Goal: Communication & Community: Answer question/provide support

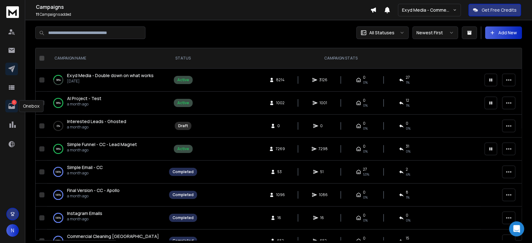
click at [13, 108] on icon at bounding box center [11, 106] width 7 height 6
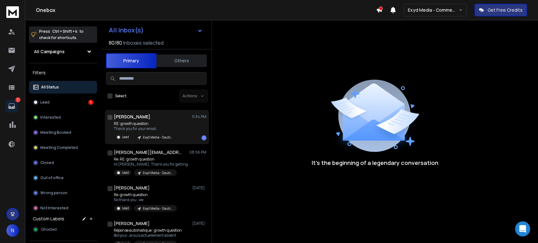
click at [193, 121] on div "RE: growth question Thank you for your email, Lead Exyd Media - Double down on …" at bounding box center [160, 130] width 93 height 19
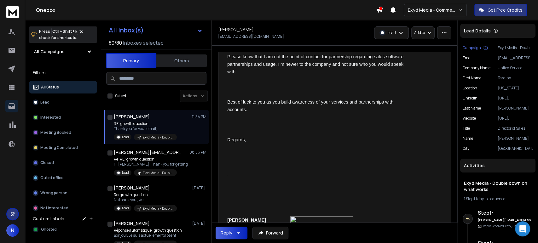
scroll to position [105, 0]
click at [7, 68] on link at bounding box center [11, 69] width 13 height 13
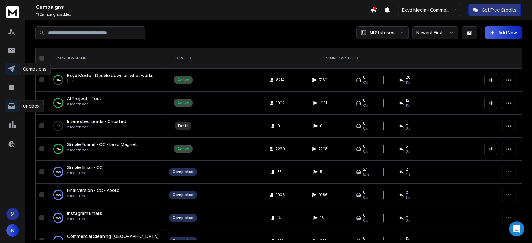
click at [10, 109] on icon at bounding box center [12, 106] width 8 height 8
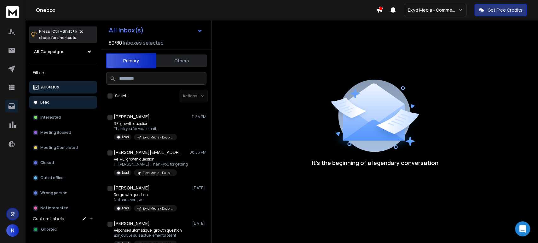
click at [77, 103] on button "Lead" at bounding box center [63, 102] width 68 height 13
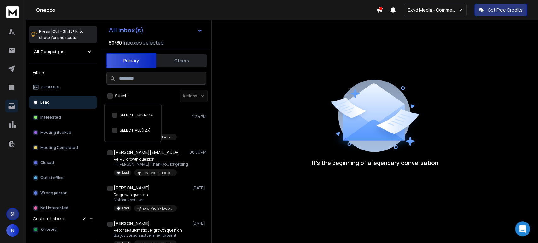
drag, startPoint x: 178, startPoint y: 55, endPoint x: 177, endPoint y: 60, distance: 5.1
click at [178, 56] on button "Others" at bounding box center [181, 61] width 50 height 14
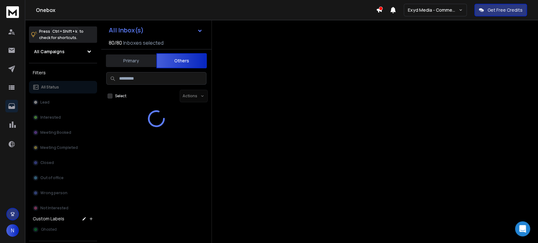
click at [177, 60] on button "Others" at bounding box center [181, 60] width 50 height 15
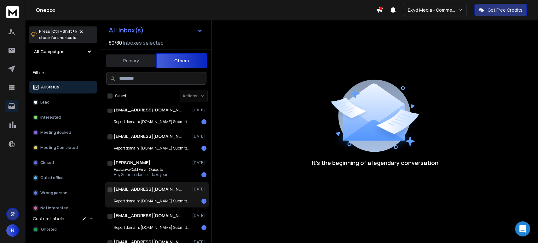
scroll to position [175, 0]
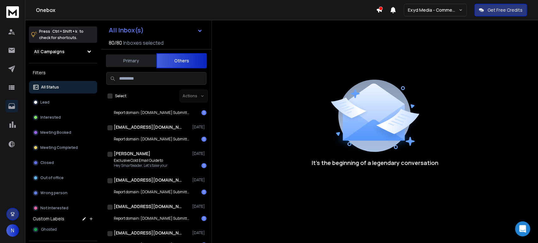
click at [141, 63] on button "Primary" at bounding box center [131, 61] width 50 height 14
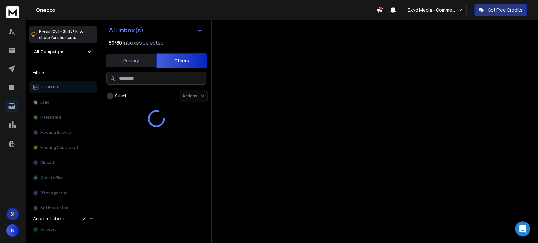
click at [169, 61] on button "Others" at bounding box center [181, 60] width 50 height 15
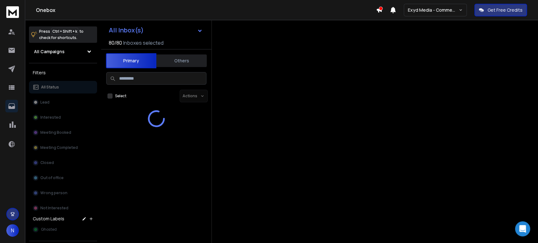
click at [135, 60] on button "Primary" at bounding box center [131, 60] width 50 height 15
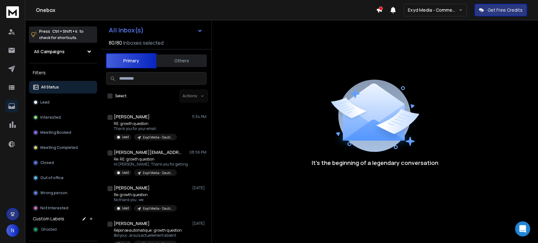
click at [166, 77] on input at bounding box center [156, 78] width 100 height 13
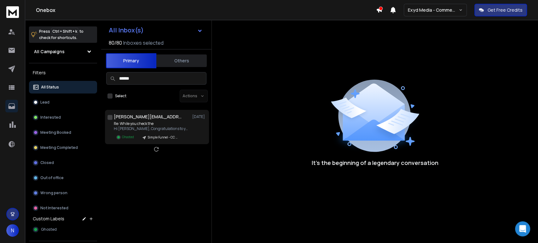
type input "******"
click at [166, 123] on p "Re: While you check the" at bounding box center [152, 123] width 76 height 5
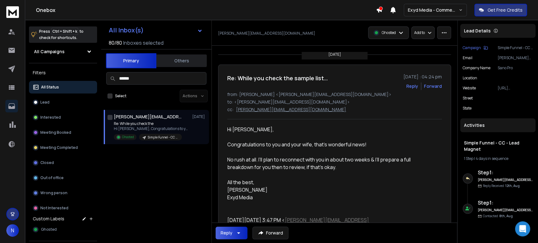
scroll to position [0, 0]
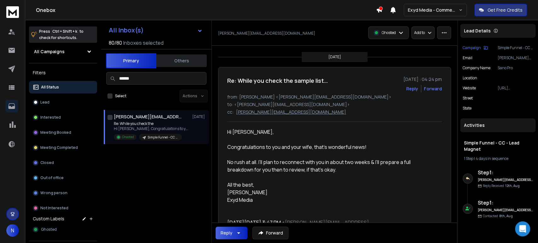
click at [504, 88] on p "[URL][DOMAIN_NAME]" at bounding box center [514, 88] width 35 height 5
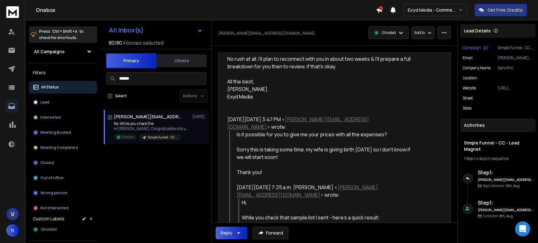
scroll to position [105, 0]
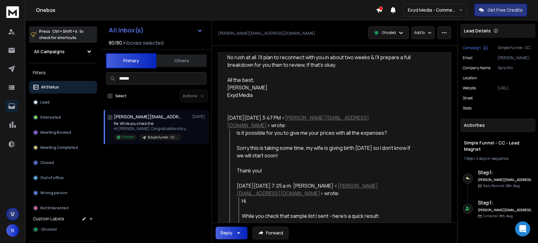
click at [229, 237] on div "Reply" at bounding box center [232, 233] width 22 height 8
click at [229, 237] on div "[PERSON_NAME][EMAIL_ADDRESS][DOMAIN_NAME] Ghosted Add to Ghosted Add to [DATE] …" at bounding box center [334, 141] width 245 height 243
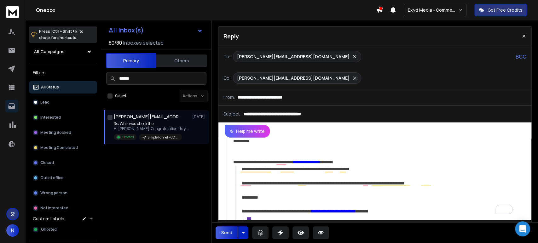
scroll to position [138, 0]
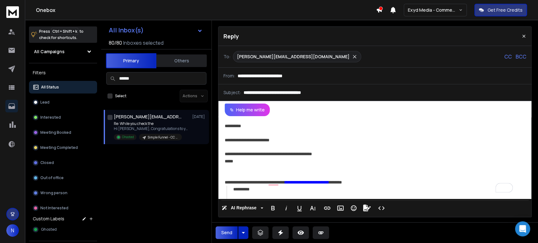
click at [296, 163] on div "**********" at bounding box center [371, 157] width 306 height 83
drag, startPoint x: 269, startPoint y: 141, endPoint x: 279, endPoint y: 142, distance: 10.1
click at [279, 142] on div "**********" at bounding box center [369, 140] width 288 height 7
click at [322, 207] on button "Insert Link" at bounding box center [327, 208] width 12 height 13
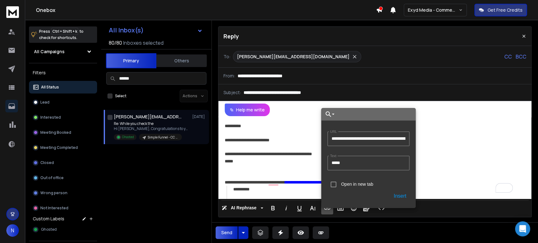
scroll to position [0, 132]
type input "**********"
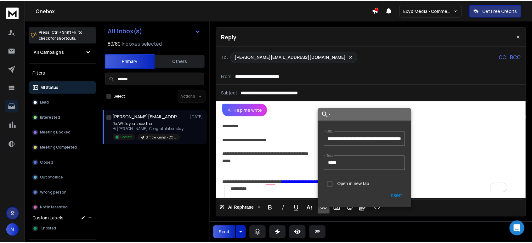
scroll to position [0, 0]
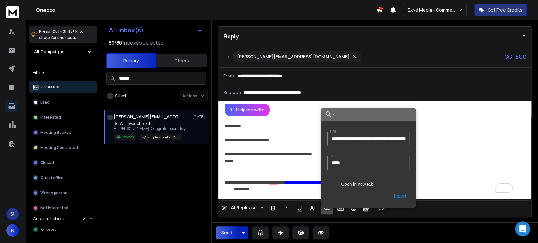
click at [410, 198] on div "**********" at bounding box center [368, 158] width 95 height 100
click at [404, 197] on button "Insert" at bounding box center [399, 196] width 19 height 11
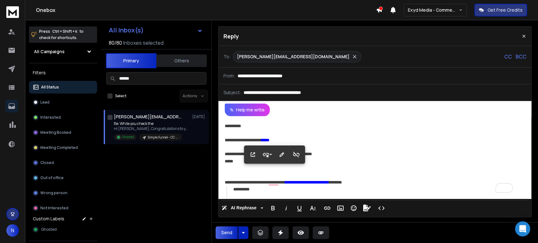
click at [326, 146] on div "To enrich screen reader interactions, please activate Accessibility in Grammarl…" at bounding box center [371, 147] width 293 height 7
click at [225, 126] on div "**********" at bounding box center [369, 126] width 288 height 7
click at [250, 161] on div "*****" at bounding box center [369, 161] width 288 height 7
click at [230, 232] on button "Send" at bounding box center [226, 232] width 22 height 13
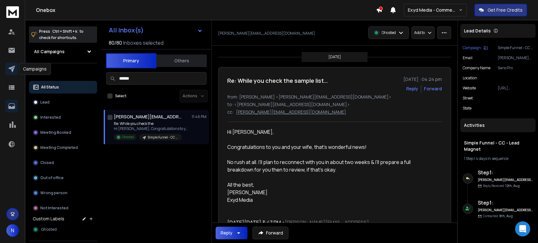
click at [8, 72] on icon at bounding box center [12, 69] width 8 height 8
